Goal: Information Seeking & Learning: Find specific fact

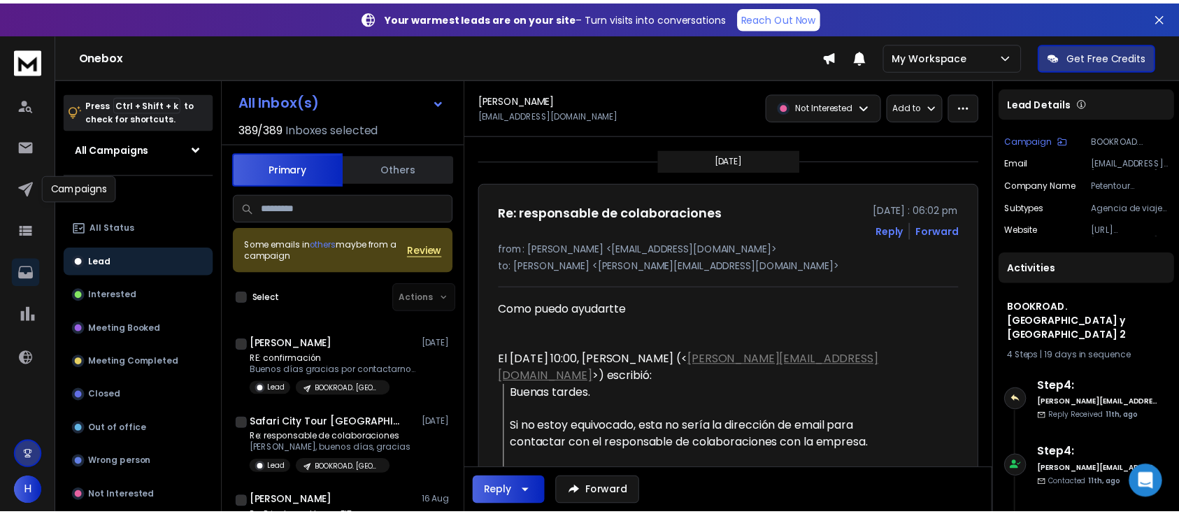
scroll to position [466, 0]
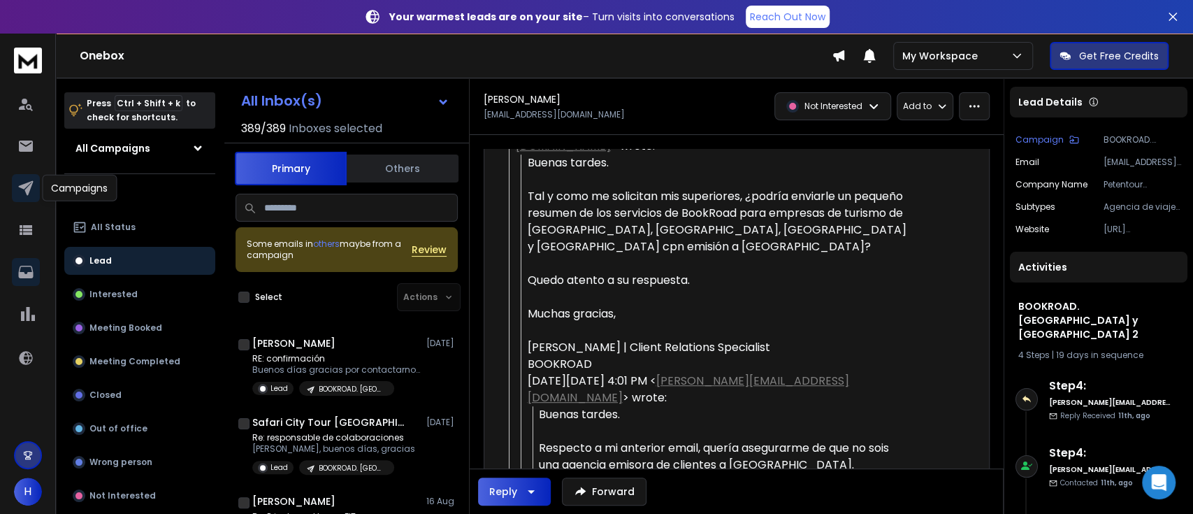
drag, startPoint x: 0, startPoint y: 0, endPoint x: 37, endPoint y: 182, distance: 186.2
click at [31, 183] on icon at bounding box center [25, 187] width 15 height 15
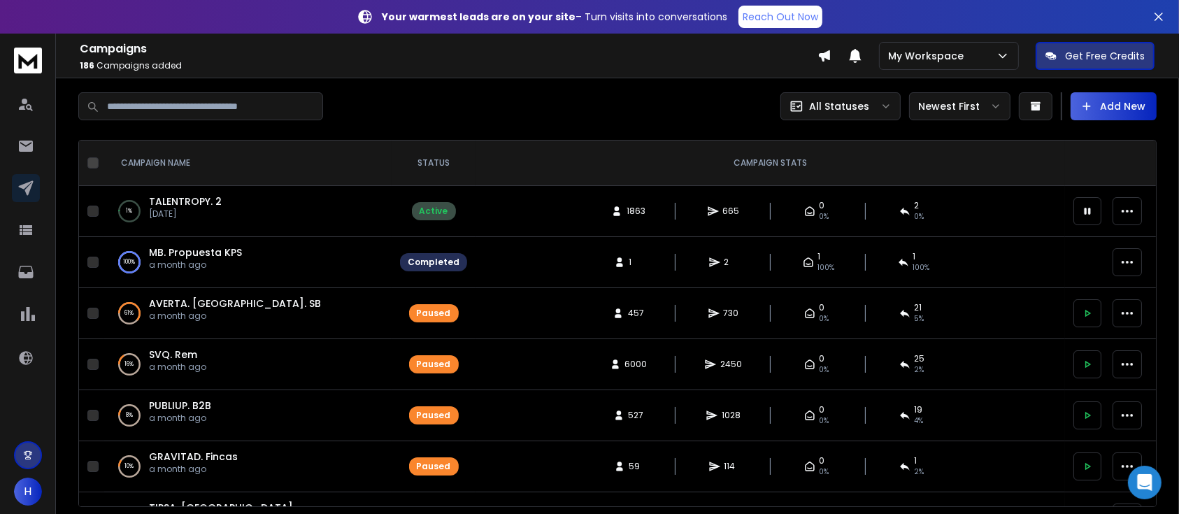
click at [208, 211] on p "5 days ago" at bounding box center [185, 213] width 73 height 11
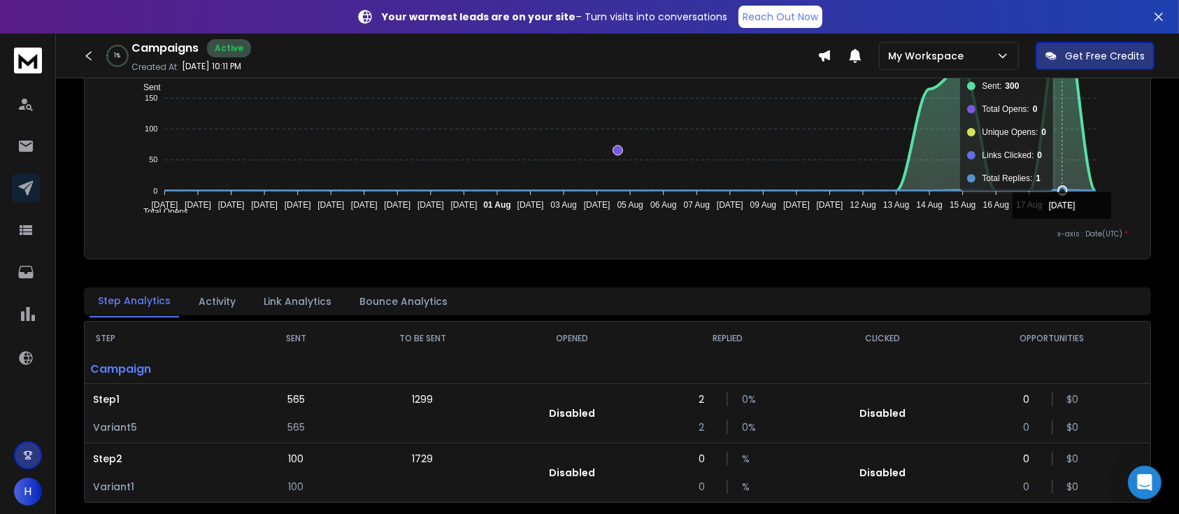
scroll to position [452, 0]
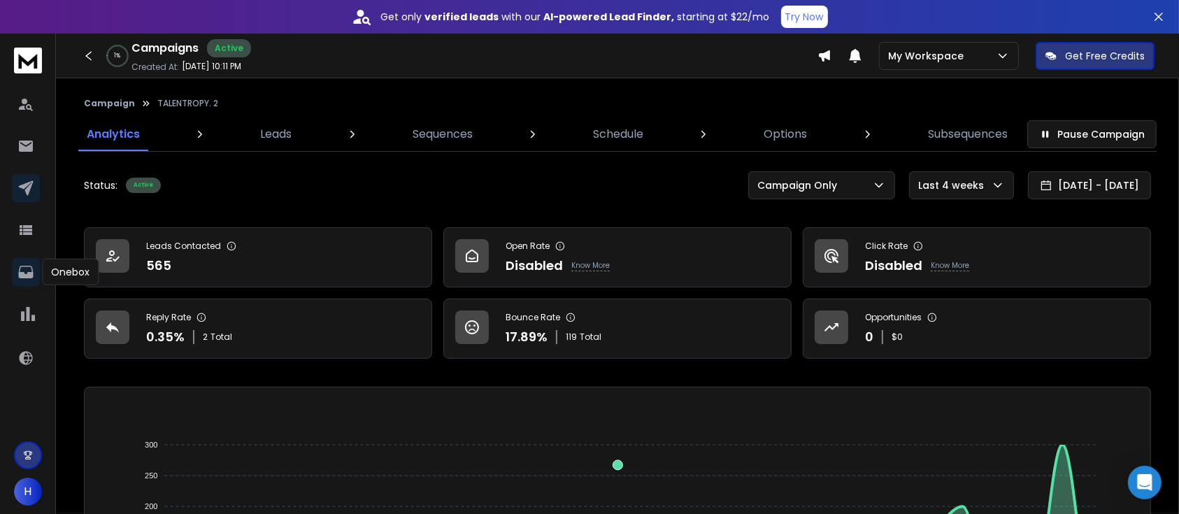
drag, startPoint x: 17, startPoint y: 267, endPoint x: 27, endPoint y: 268, distance: 9.8
click at [17, 268] on icon at bounding box center [25, 272] width 17 height 17
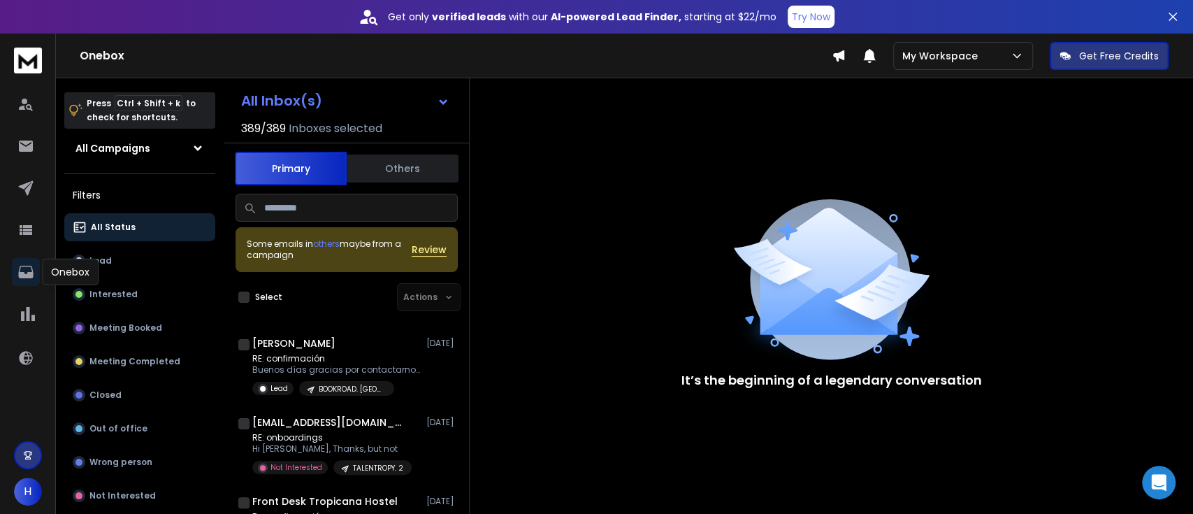
click at [390, 206] on input at bounding box center [347, 208] width 222 height 28
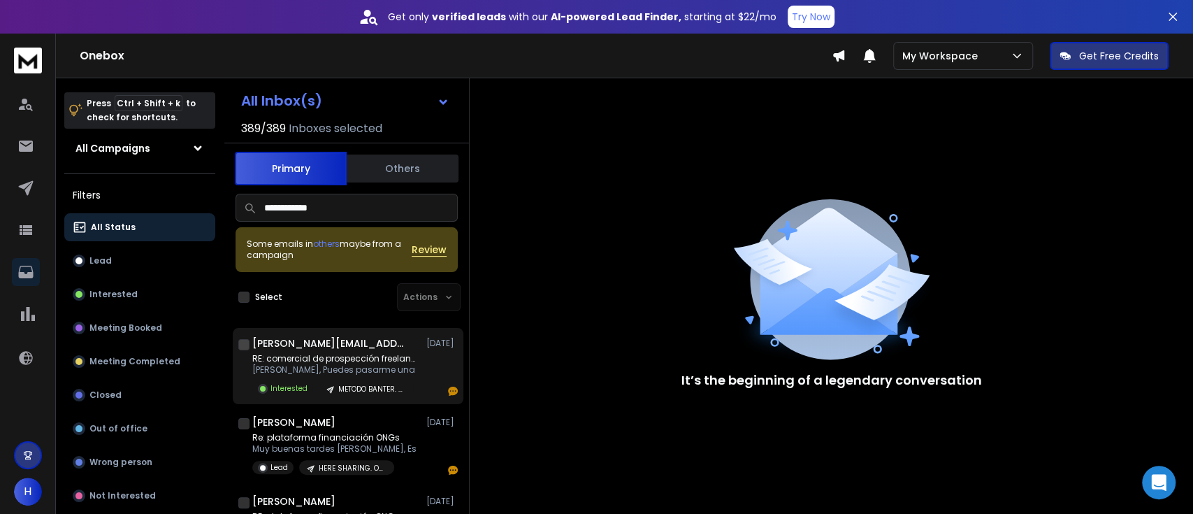
type input "**********"
click at [334, 366] on p "[PERSON_NAME], Puedes pasarme una" at bounding box center [336, 369] width 168 height 11
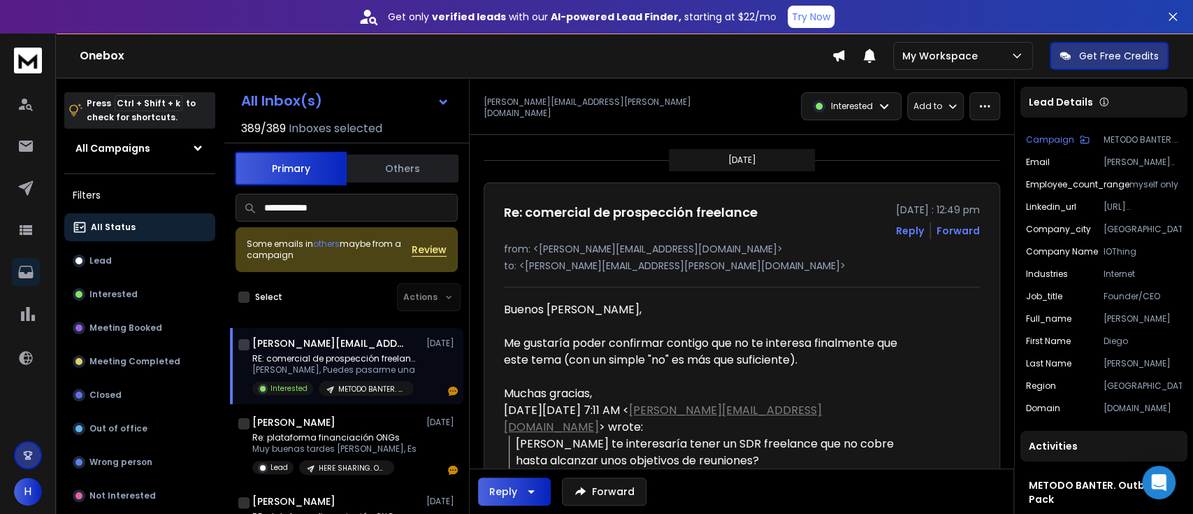
scroll to position [93, 0]
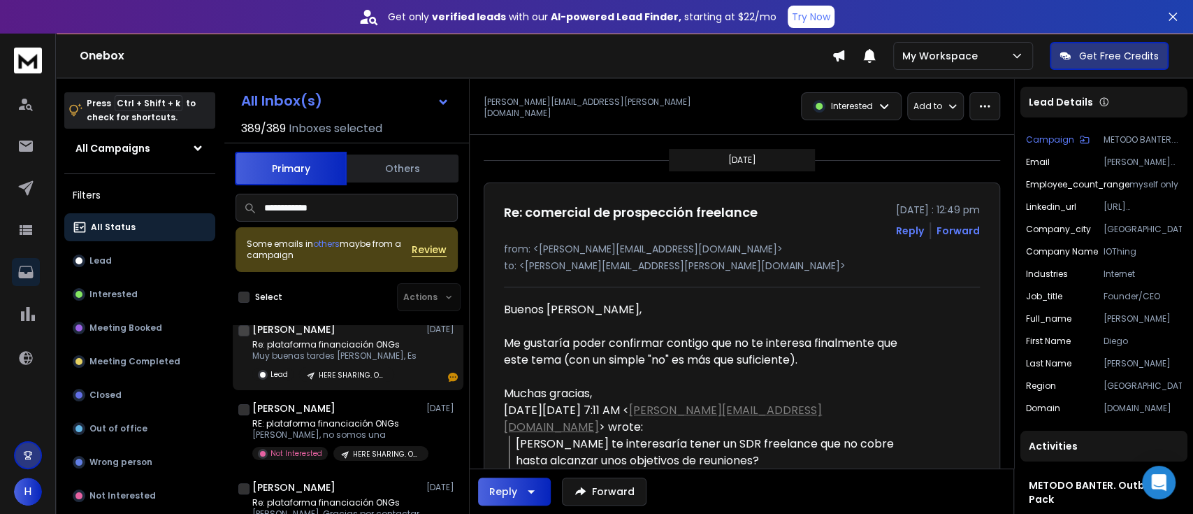
click at [336, 351] on p "Muy buenas tardes [PERSON_NAME], Es" at bounding box center [334, 355] width 164 height 11
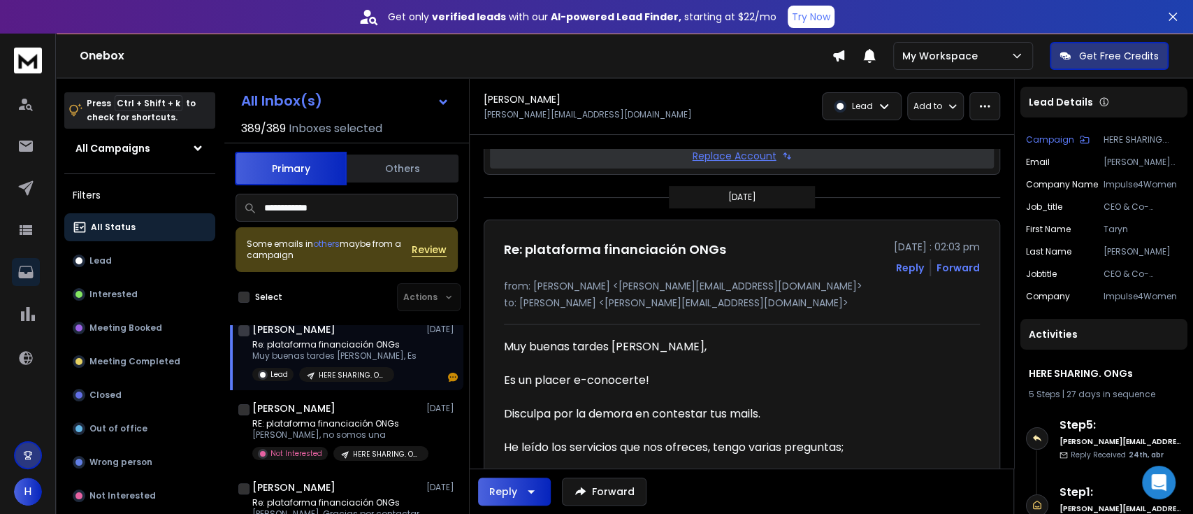
scroll to position [0, 0]
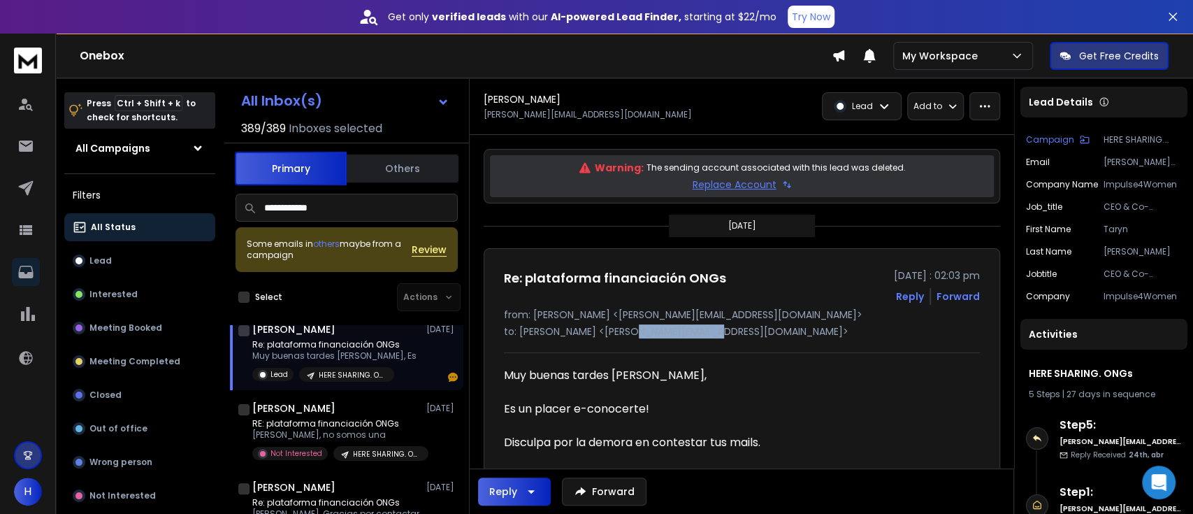
drag, startPoint x: 701, startPoint y: 331, endPoint x: 621, endPoint y: 331, distance: 79.7
click at [621, 331] on p "to: [PERSON_NAME] <[PERSON_NAME][EMAIL_ADDRESS][DOMAIN_NAME]>" at bounding box center [742, 331] width 476 height 14
drag, startPoint x: 617, startPoint y: 329, endPoint x: 701, endPoint y: 333, distance: 83.3
click at [701, 333] on p "to: [PERSON_NAME] <[PERSON_NAME][EMAIL_ADDRESS][DOMAIN_NAME]>" at bounding box center [742, 331] width 476 height 14
copy p "[DOMAIN_NAME]"
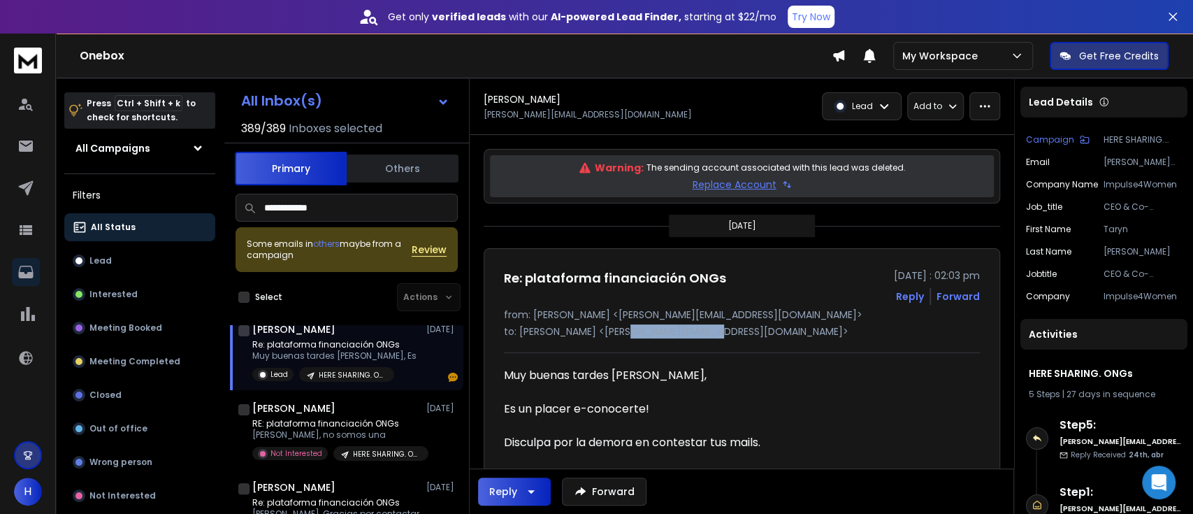
click at [672, 335] on p "to: [PERSON_NAME] <[PERSON_NAME][EMAIL_ADDRESS][DOMAIN_NAME]>" at bounding box center [742, 331] width 476 height 14
drag, startPoint x: 666, startPoint y: 329, endPoint x: 619, endPoint y: 340, distance: 48.0
copy p "heresharing"
click at [27, 152] on icon at bounding box center [25, 146] width 17 height 17
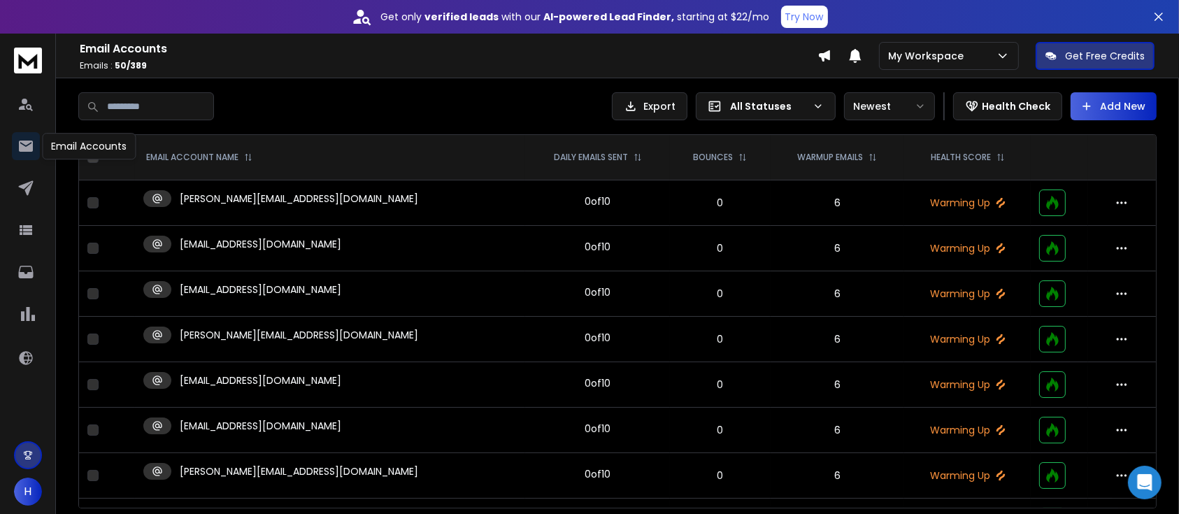
click at [191, 105] on input at bounding box center [146, 106] width 136 height 28
paste input "**********"
type input "**********"
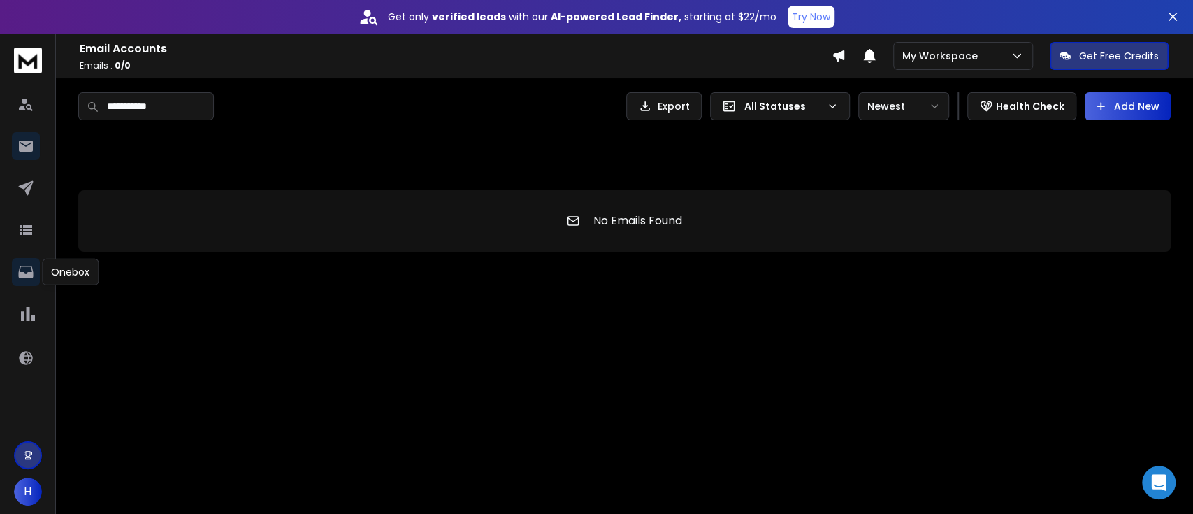
click at [27, 273] on icon at bounding box center [25, 272] width 15 height 13
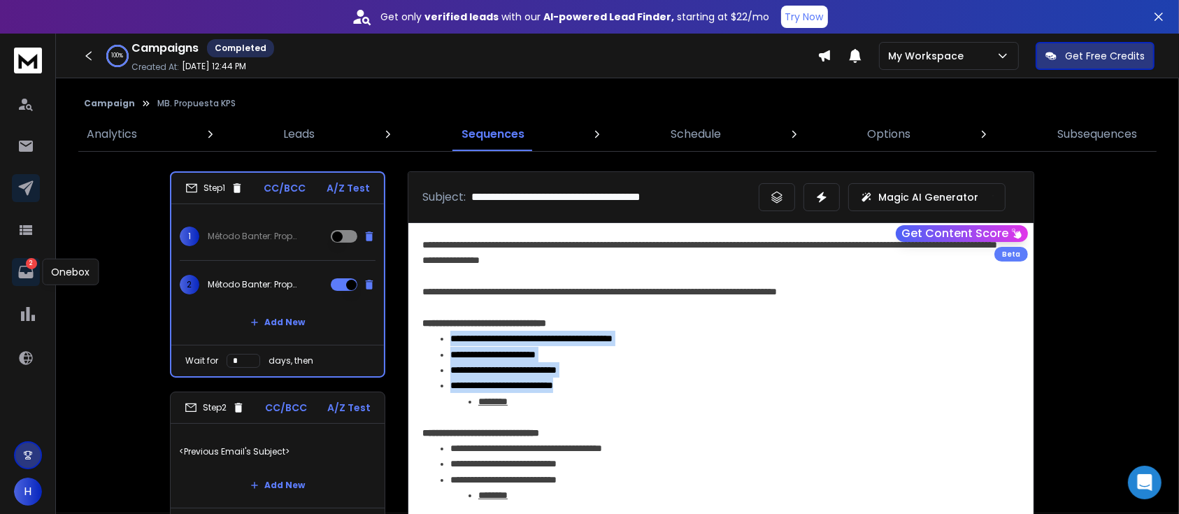
click at [25, 270] on icon at bounding box center [25, 272] width 17 height 17
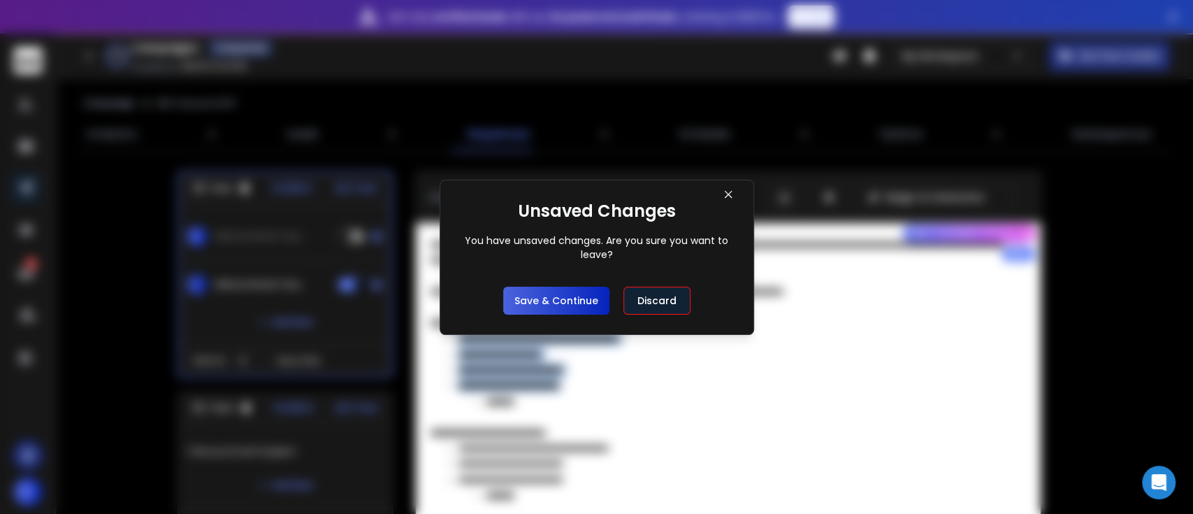
click at [656, 298] on button "Discard" at bounding box center [657, 301] width 67 height 28
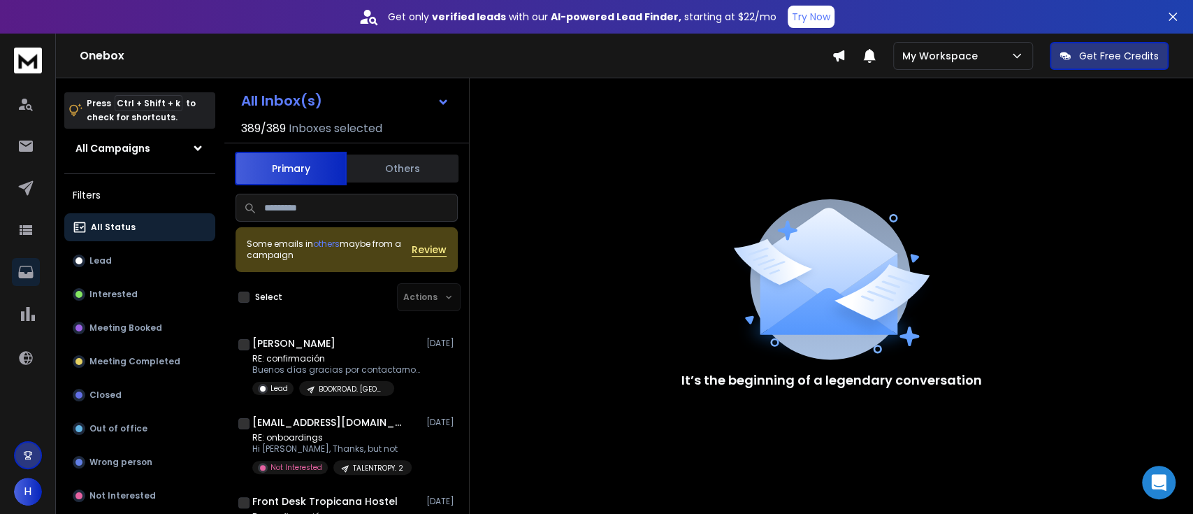
click at [341, 211] on input at bounding box center [347, 208] width 222 height 28
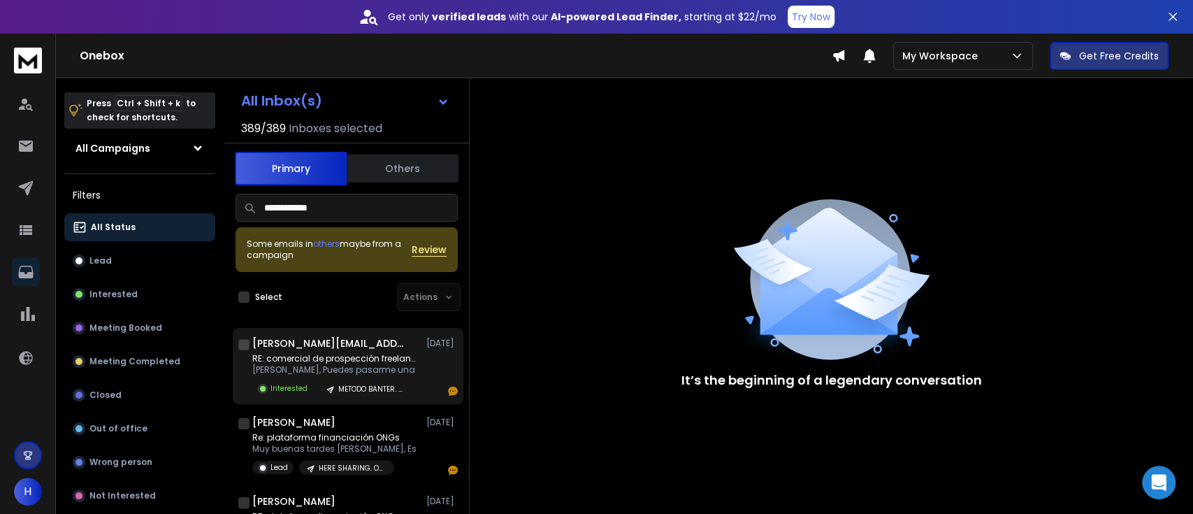
type input "**********"
click at [356, 344] on h1 "[PERSON_NAME][EMAIL_ADDRESS][PERSON_NAME][DOMAIN_NAME]" at bounding box center [329, 343] width 154 height 14
